Goal: Communication & Community: Answer question/provide support

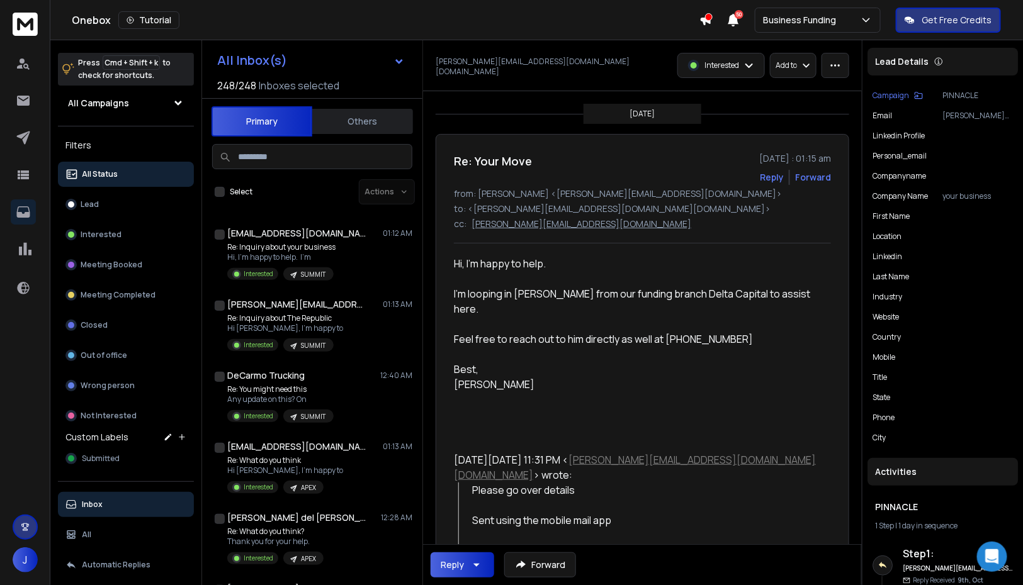
scroll to position [939, 0]
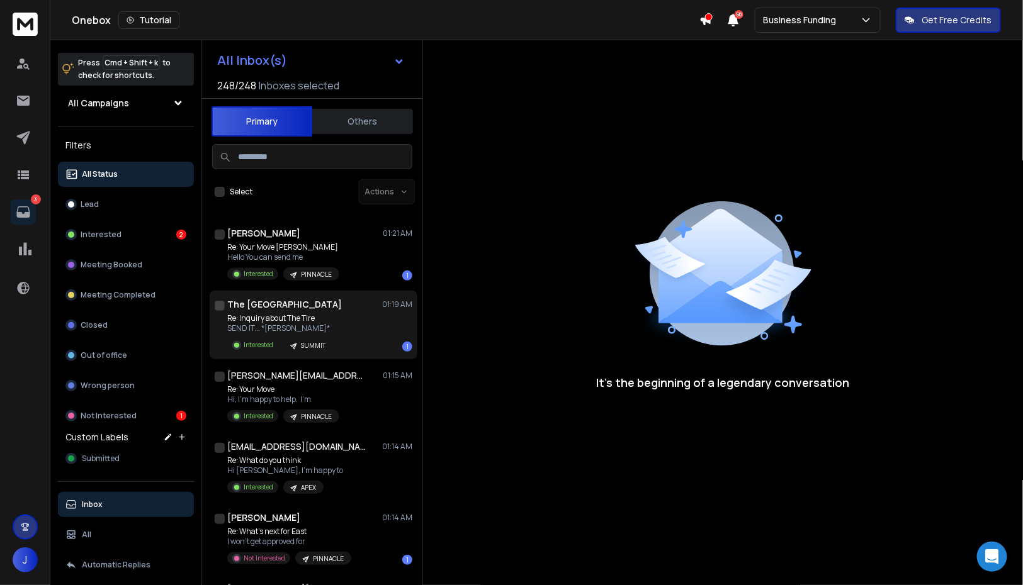
click at [338, 328] on div "Re: Inquiry about The Tire SEND IT... *Adam Sanchez III* Interested SUMMIT 1" at bounding box center [319, 332] width 185 height 38
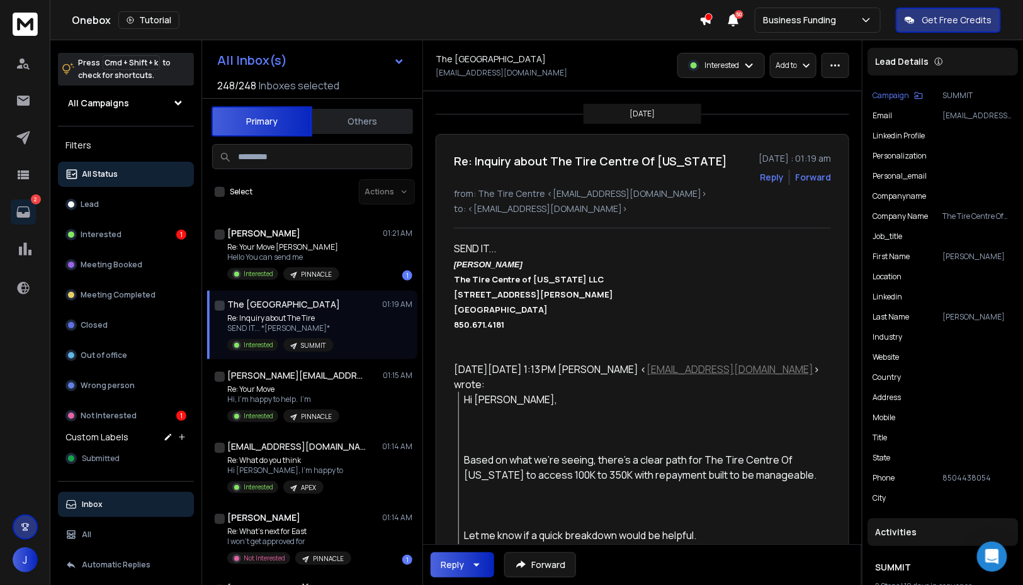
click at [449, 575] on button "Reply" at bounding box center [463, 565] width 64 height 25
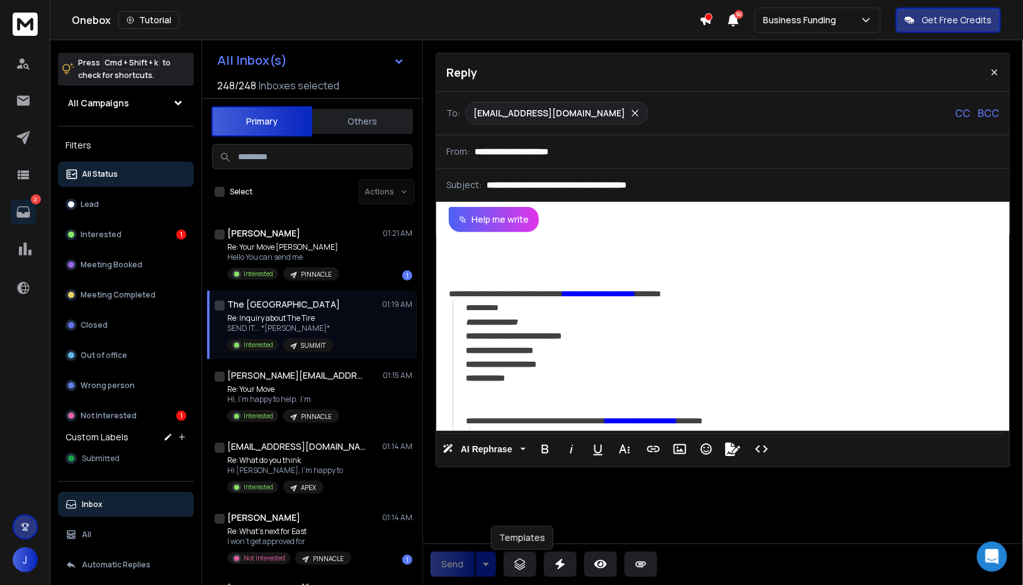
click at [517, 566] on icon at bounding box center [519, 567] width 11 height 4
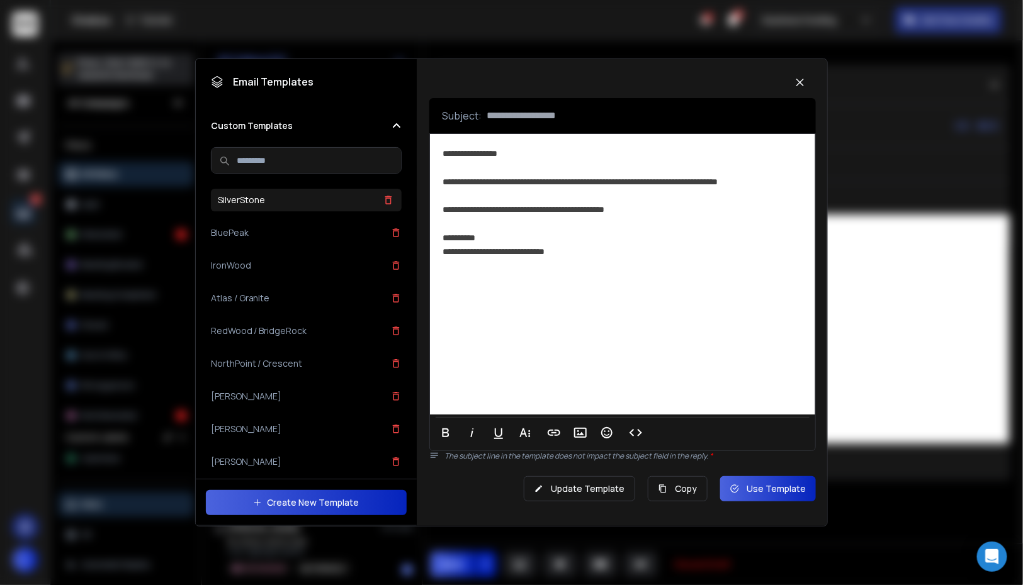
click at [269, 462] on div "Manuel" at bounding box center [306, 462] width 191 height 13
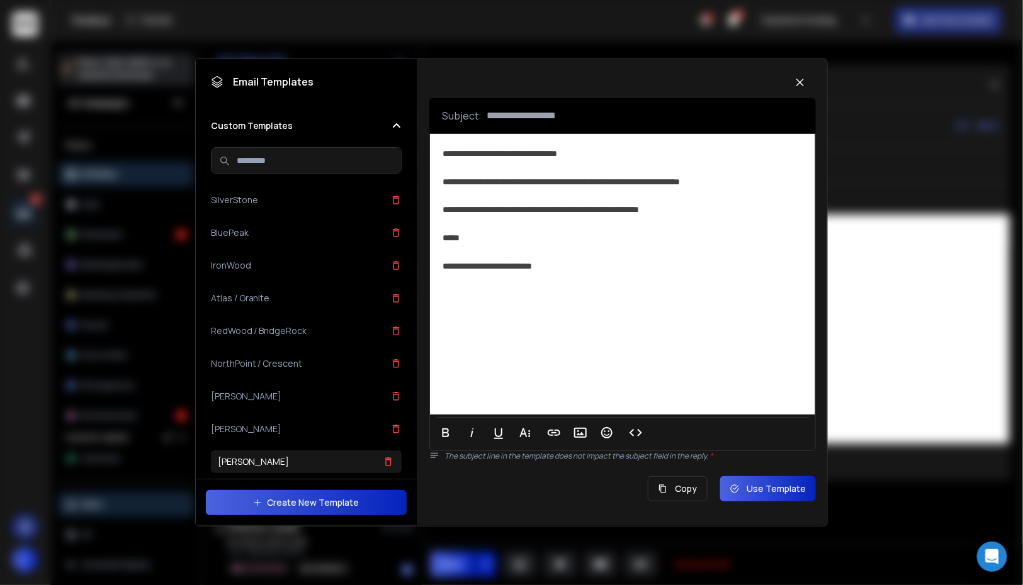
click at [765, 487] on button "Use Template" at bounding box center [768, 488] width 96 height 25
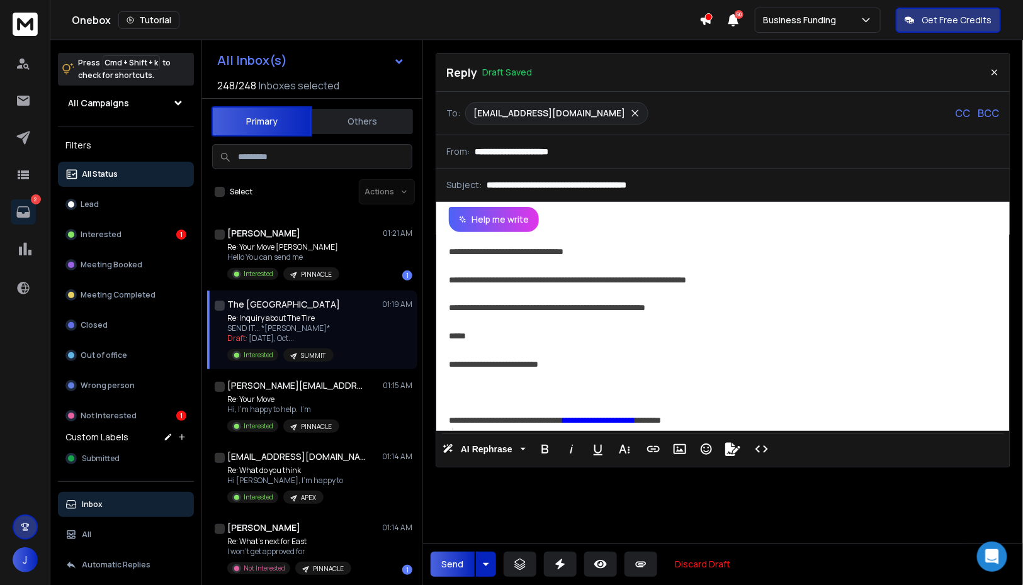
click at [453, 349] on div at bounding box center [723, 350] width 548 height 14
drag, startPoint x: 571, startPoint y: 365, endPoint x: 446, endPoint y: 367, distance: 125.3
click at [446, 367] on div "**********" at bounding box center [722, 331] width 573 height 199
click at [957, 115] on p "CC" at bounding box center [963, 113] width 15 height 15
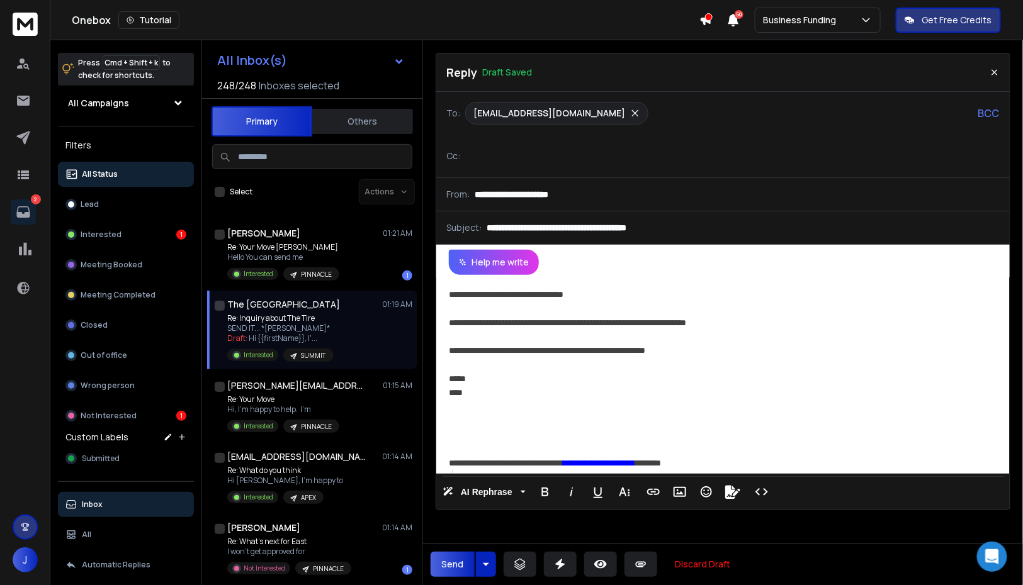
type input "**********"
click at [442, 559] on button "Send" at bounding box center [453, 564] width 44 height 25
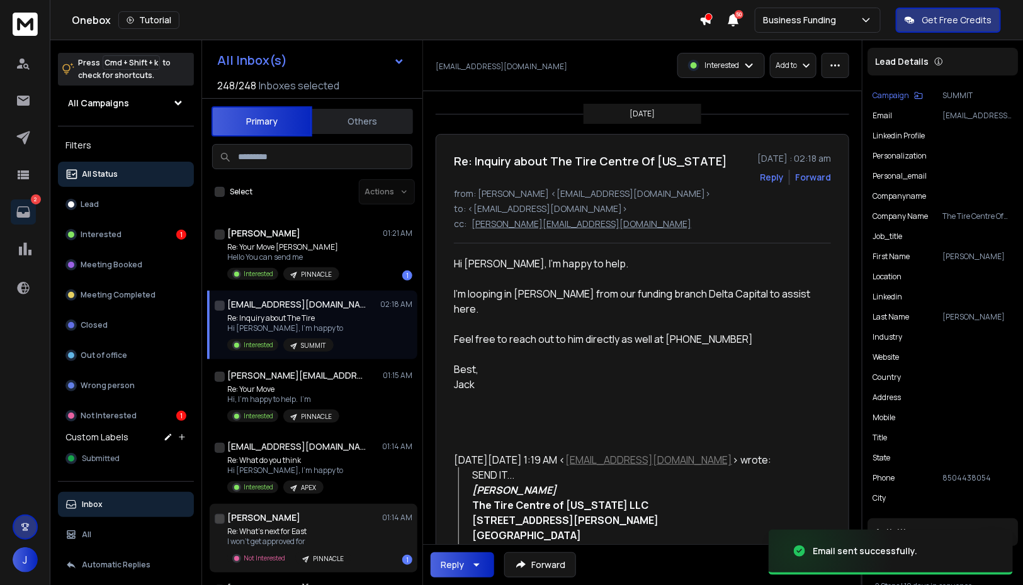
click at [342, 529] on p "Re: What’s next for East" at bounding box center [289, 532] width 124 height 10
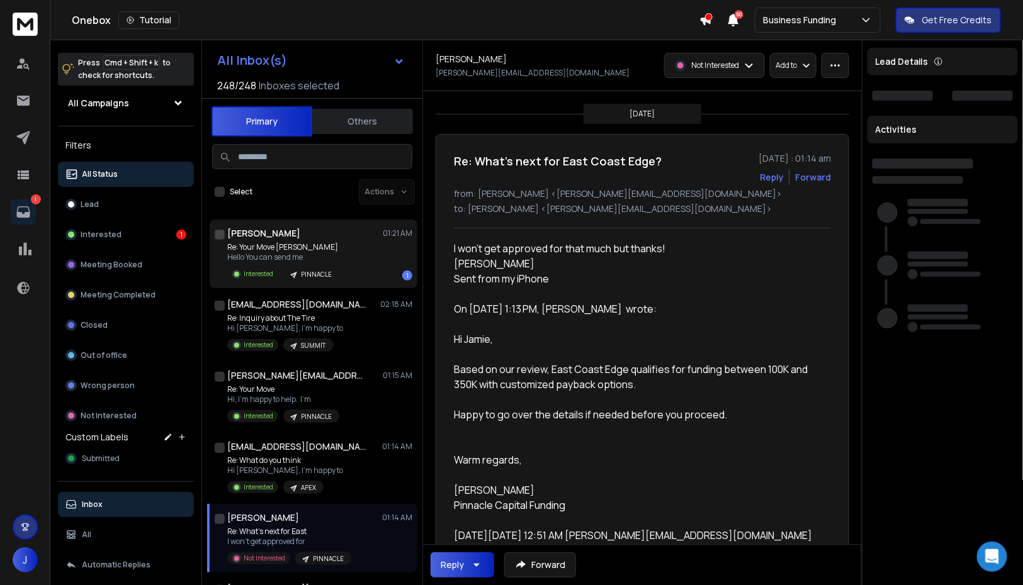
click at [308, 266] on div "Re: Your Move Colin Hello You can send me Interested PINNACLE" at bounding box center [283, 261] width 112 height 38
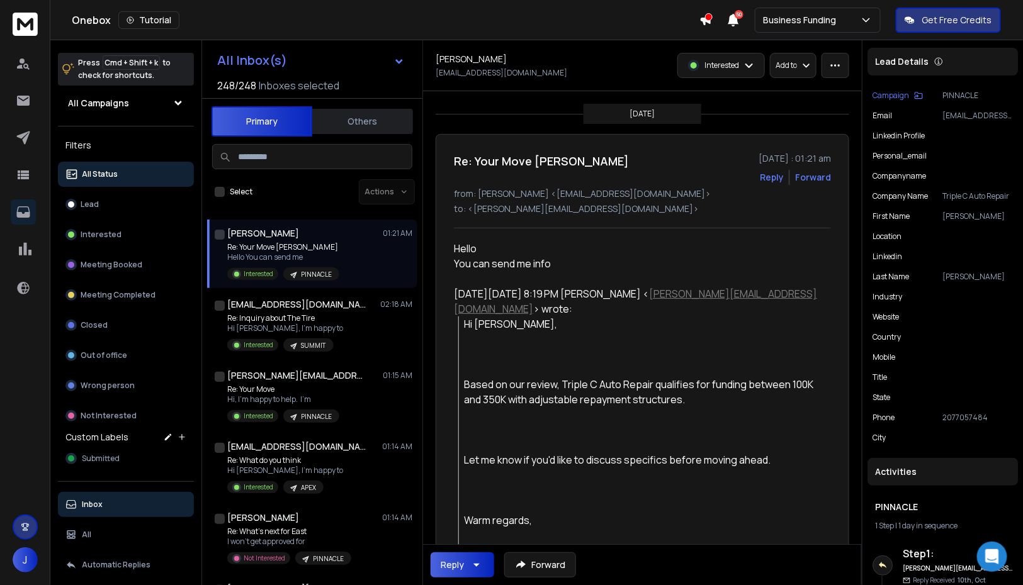
click at [444, 567] on div "Reply" at bounding box center [452, 565] width 23 height 13
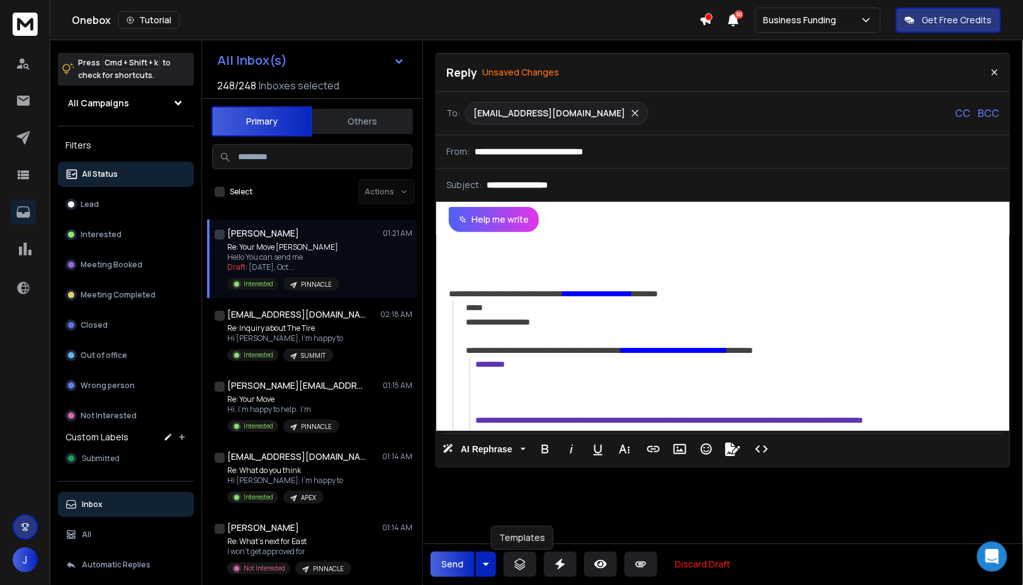
click at [530, 575] on button at bounding box center [520, 564] width 33 height 25
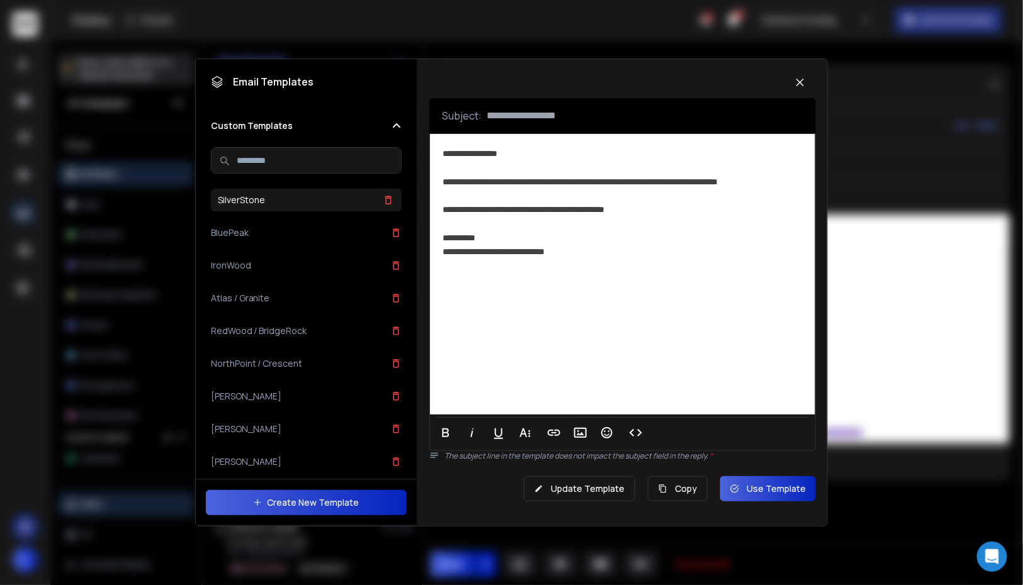
click at [227, 470] on div "Manuel" at bounding box center [306, 462] width 191 height 23
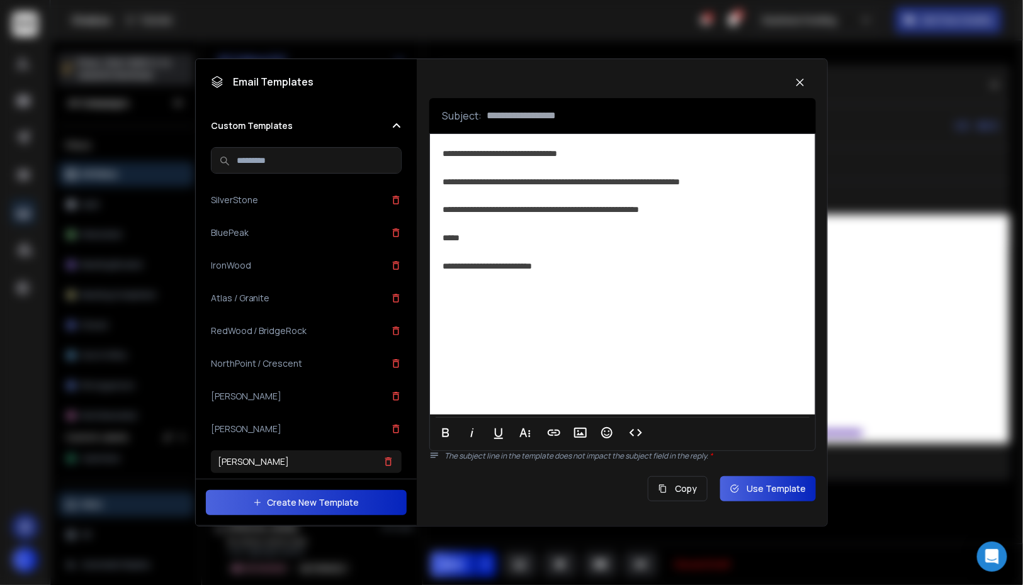
click at [748, 483] on button "Use Template" at bounding box center [768, 488] width 96 height 25
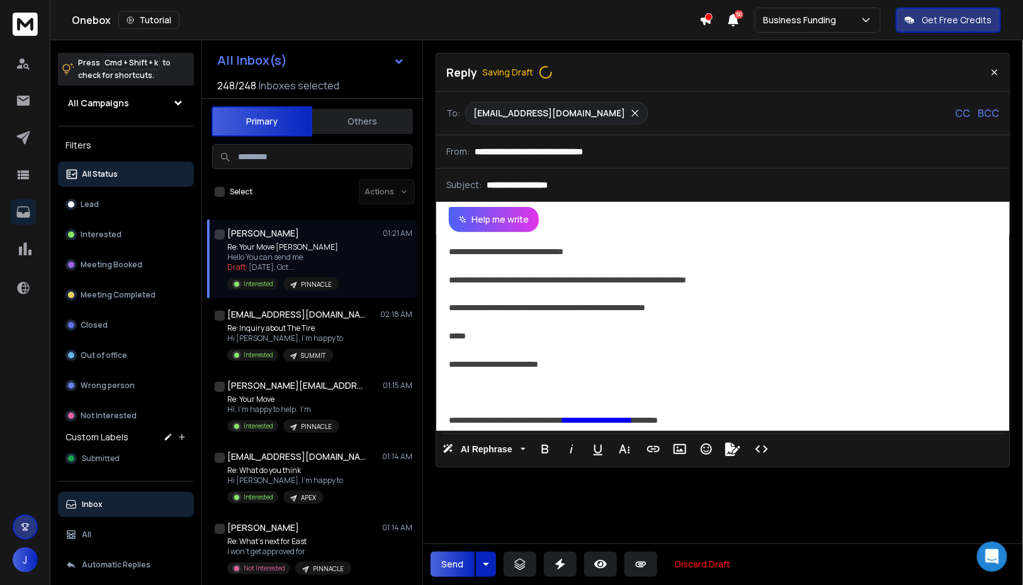
click at [450, 348] on div at bounding box center [723, 350] width 548 height 14
drag, startPoint x: 571, startPoint y: 368, endPoint x: 446, endPoint y: 369, distance: 125.3
click at [446, 369] on div "**********" at bounding box center [722, 331] width 573 height 199
click at [956, 110] on p "CC" at bounding box center [963, 113] width 15 height 15
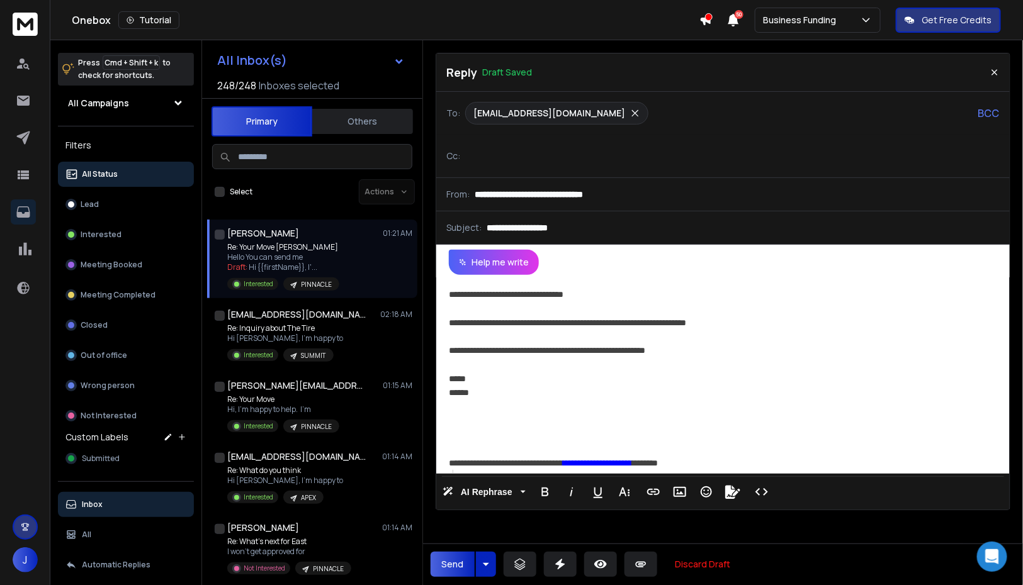
type input "**********"
click at [449, 558] on button "Send" at bounding box center [453, 564] width 44 height 25
